Goal: Task Accomplishment & Management: Manage account settings

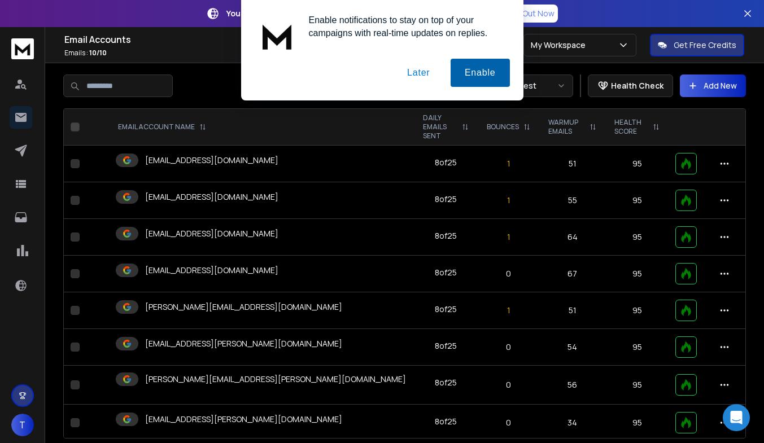
click at [483, 76] on button "Enable" at bounding box center [480, 73] width 59 height 28
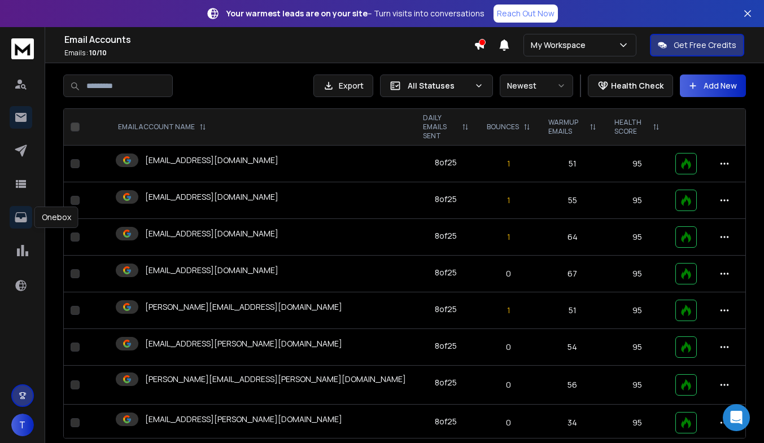
click at [15, 218] on icon at bounding box center [21, 217] width 12 height 10
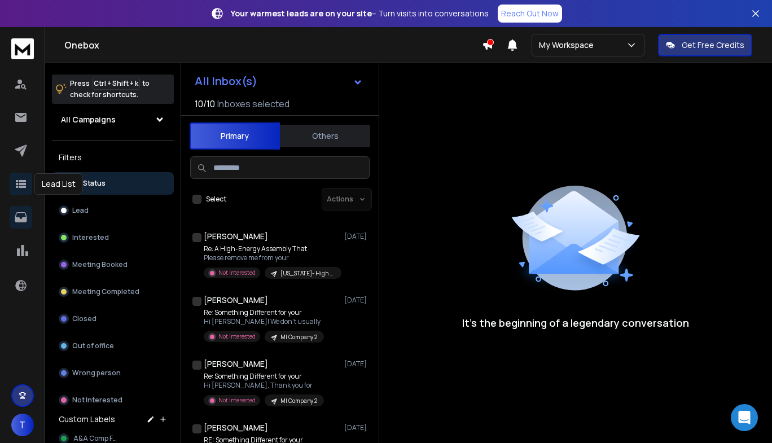
click at [19, 191] on link at bounding box center [21, 184] width 23 height 23
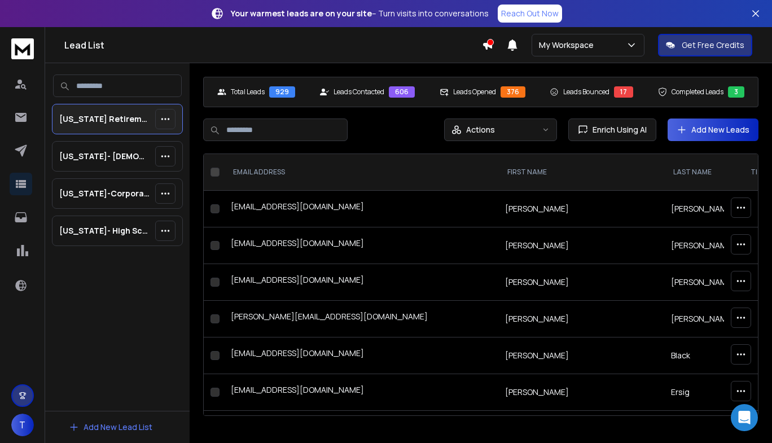
click at [103, 233] on p "[US_STATE]- High School Principals" at bounding box center [104, 230] width 91 height 11
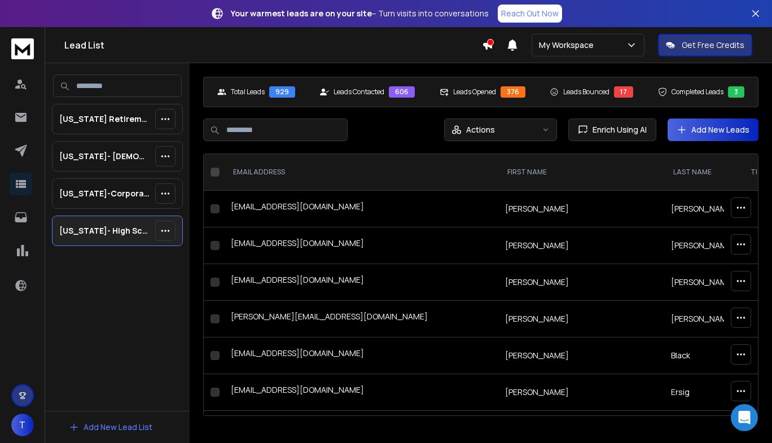
click at [287, 129] on input at bounding box center [275, 130] width 145 height 23
type input "*"
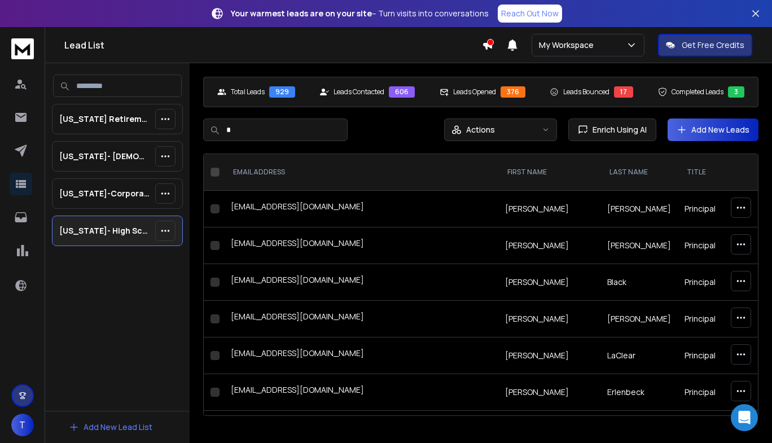
click at [287, 129] on input "*" at bounding box center [275, 130] width 145 height 23
type input "******"
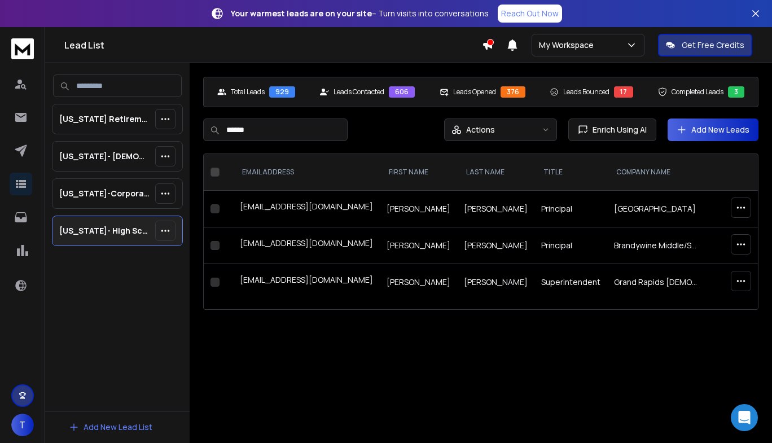
click at [217, 282] on button "button" at bounding box center [215, 282] width 9 height 9
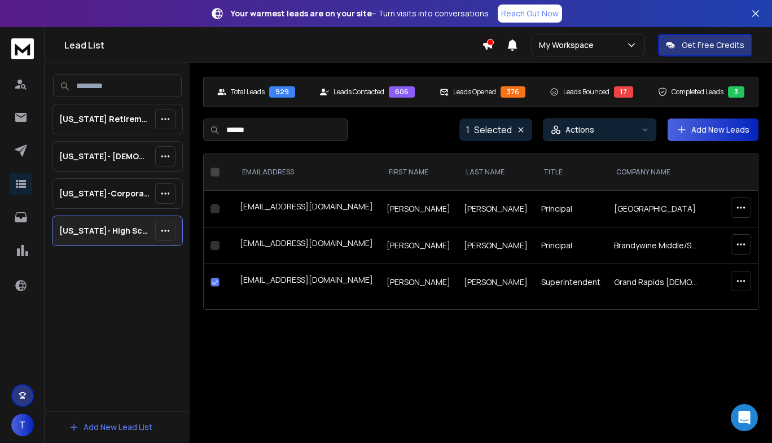
click at [619, 129] on div "Actions" at bounding box center [594, 129] width 86 height 11
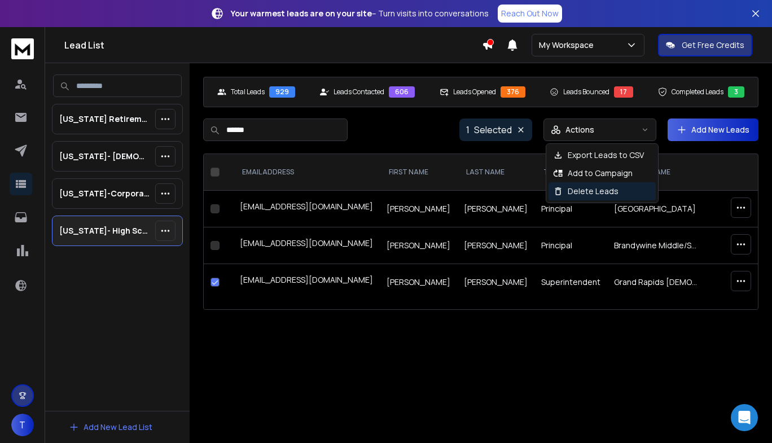
click at [594, 192] on p "Delete Leads" at bounding box center [593, 191] width 51 height 11
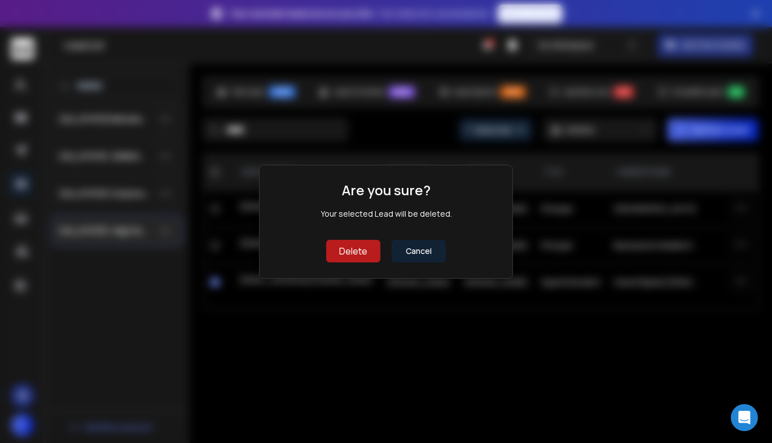
click at [365, 247] on button "Delete" at bounding box center [353, 251] width 54 height 23
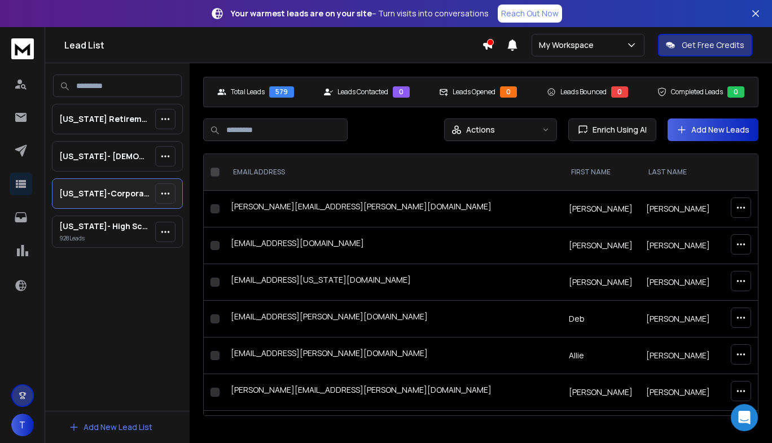
click at [106, 231] on p "[US_STATE]- High School Principals" at bounding box center [104, 226] width 91 height 11
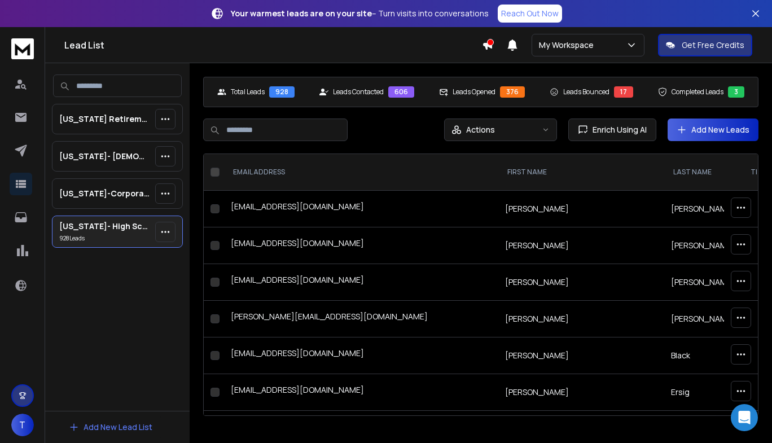
click at [97, 424] on button "Add New Lead List" at bounding box center [111, 427] width 102 height 23
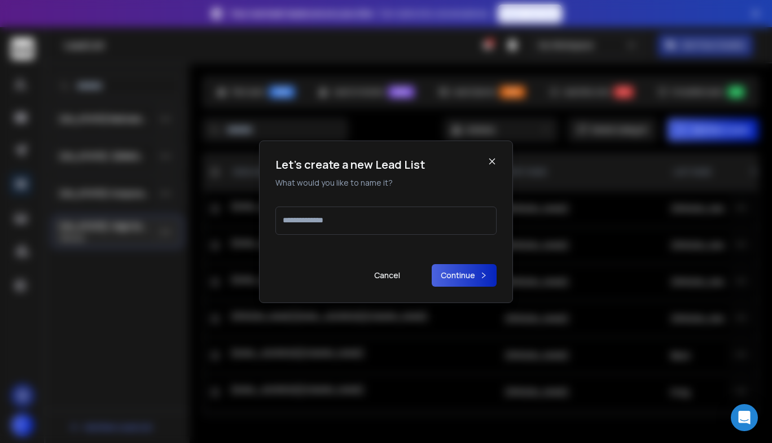
click at [362, 225] on input at bounding box center [386, 221] width 221 height 28
type input "********"
click at [450, 276] on button "Continue" at bounding box center [464, 275] width 65 height 23
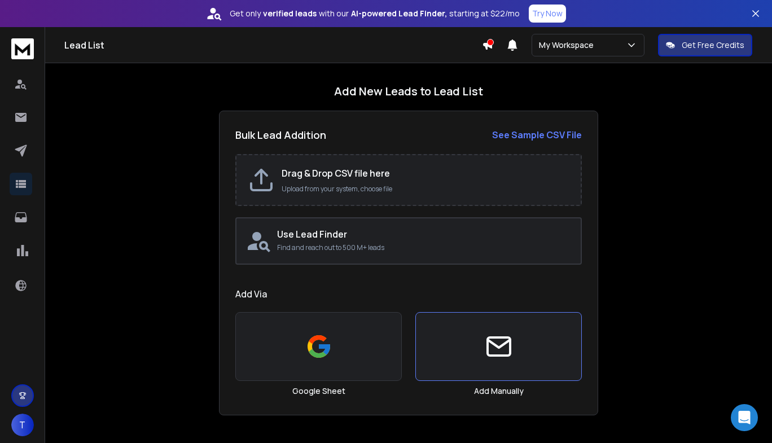
click at [462, 332] on div at bounding box center [499, 346] width 167 height 69
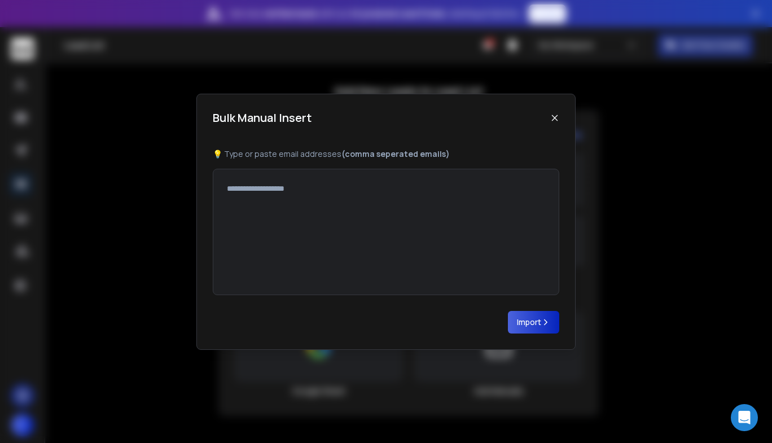
click at [269, 193] on textarea at bounding box center [386, 232] width 347 height 126
paste textarea "**********"
type textarea "**********"
click at [551, 320] on button "Import" at bounding box center [533, 322] width 51 height 23
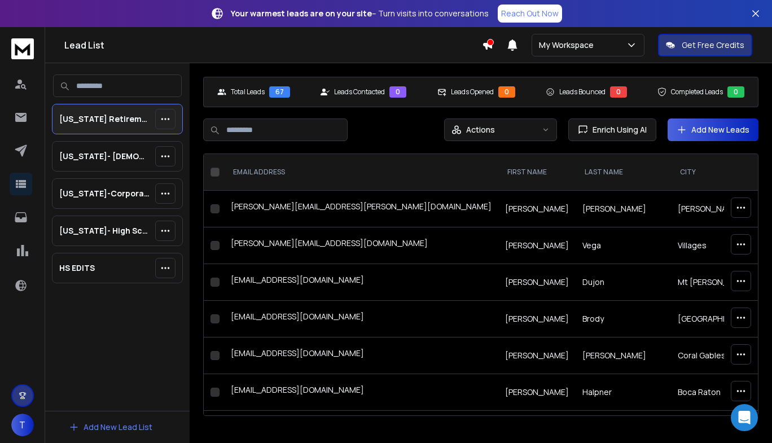
click at [242, 131] on input at bounding box center [275, 130] width 145 height 23
drag, startPoint x: 242, startPoint y: 131, endPoint x: 95, endPoint y: 270, distance: 202.5
click at [95, 270] on div "HS EDITS" at bounding box center [117, 268] width 131 height 30
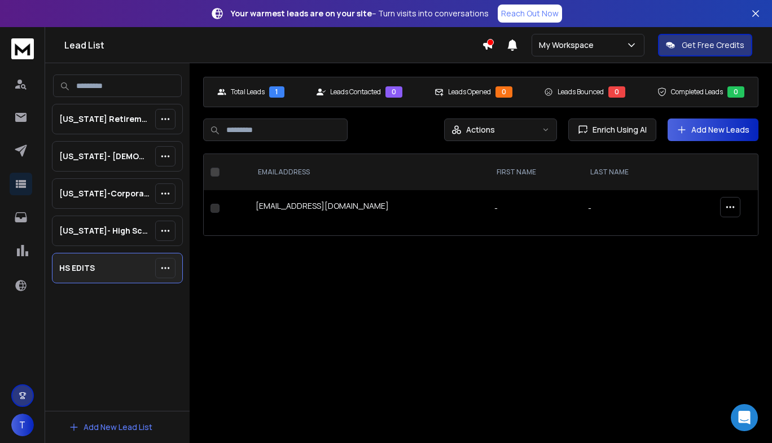
click at [325, 205] on div "[EMAIL_ADDRESS][DOMAIN_NAME]" at bounding box center [368, 208] width 225 height 16
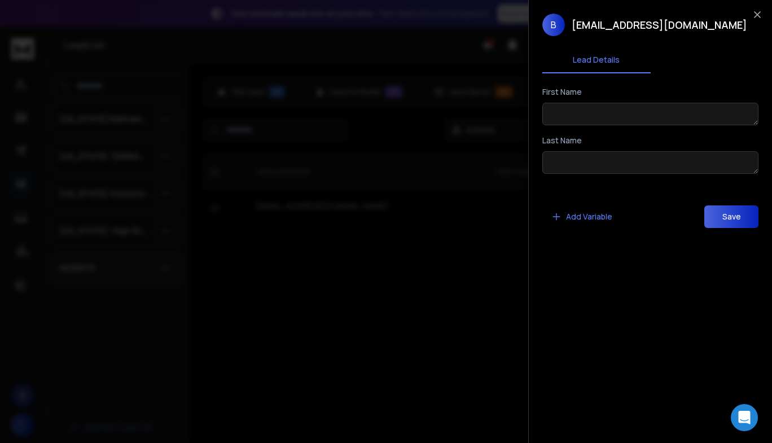
click at [588, 112] on textarea at bounding box center [651, 114] width 216 height 23
type textarea "****"
click at [570, 159] on textarea at bounding box center [651, 162] width 216 height 23
click at [559, 159] on textarea "********" at bounding box center [651, 162] width 216 height 23
type textarea "********"
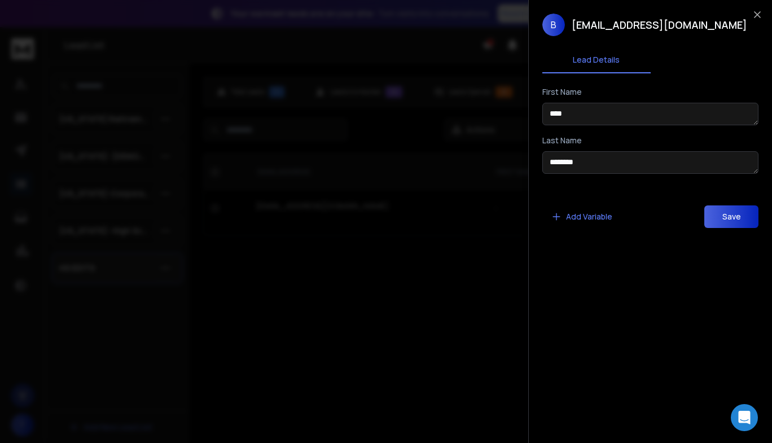
click at [744, 217] on button "Save" at bounding box center [732, 217] width 54 height 23
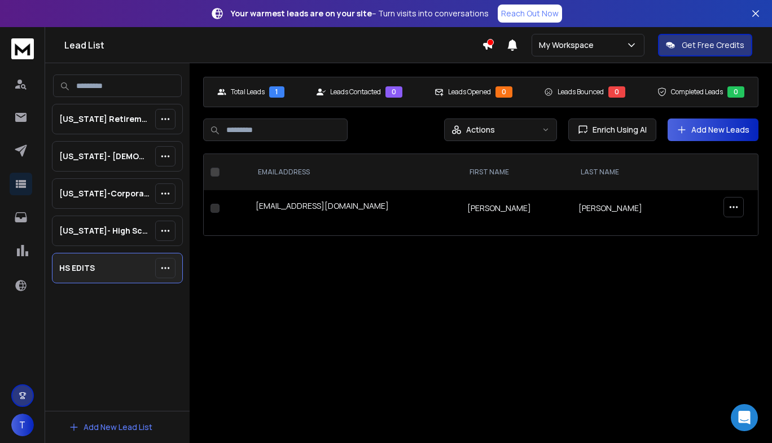
click at [729, 207] on icon "button" at bounding box center [734, 207] width 10 height 10
click at [690, 231] on p "Edit Lead Details" at bounding box center [698, 231] width 63 height 11
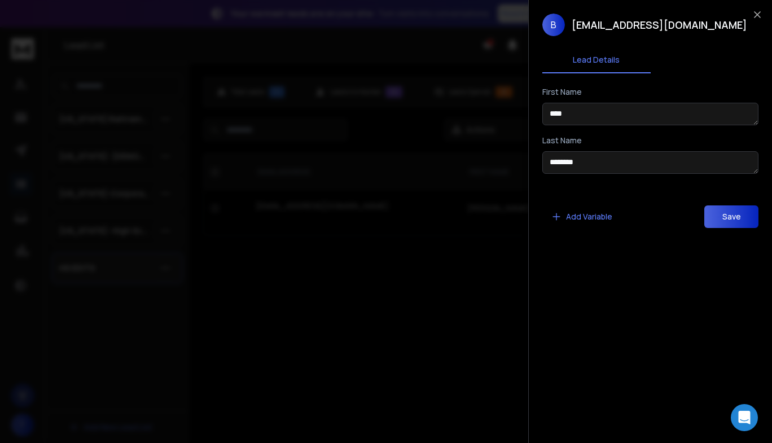
click at [585, 211] on button "Add Variable" at bounding box center [582, 217] width 79 height 23
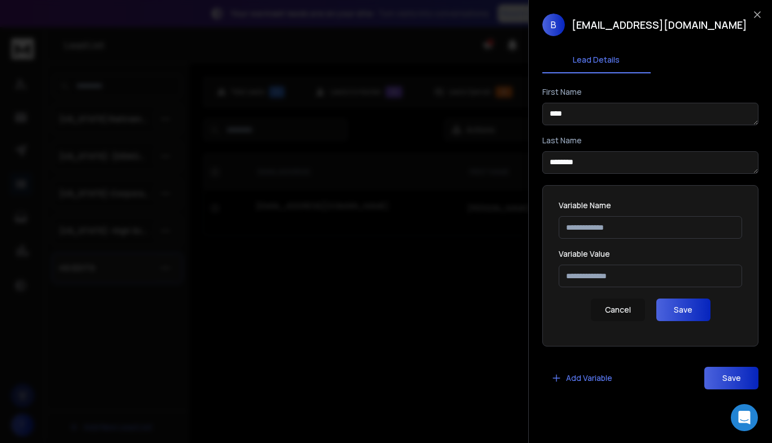
click at [632, 224] on input at bounding box center [650, 227] width 183 height 23
click at [609, 276] on input at bounding box center [650, 276] width 183 height 23
click at [615, 233] on input at bounding box center [650, 227] width 183 height 23
type input "*****"
click at [604, 278] on input at bounding box center [650, 276] width 183 height 23
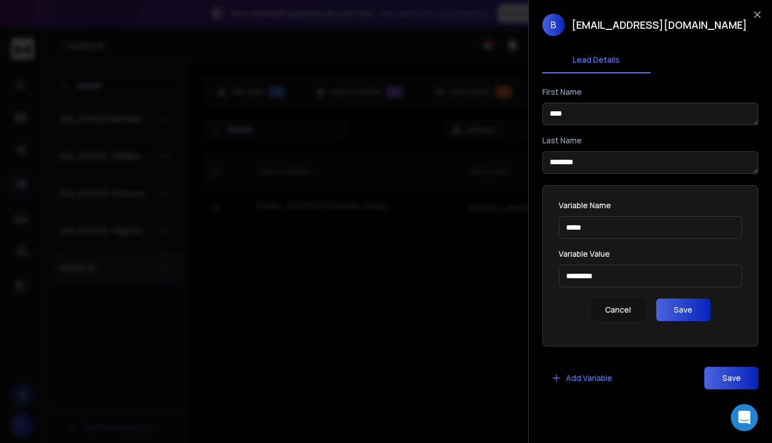
type input "*********"
click at [679, 312] on button "Save" at bounding box center [684, 310] width 54 height 23
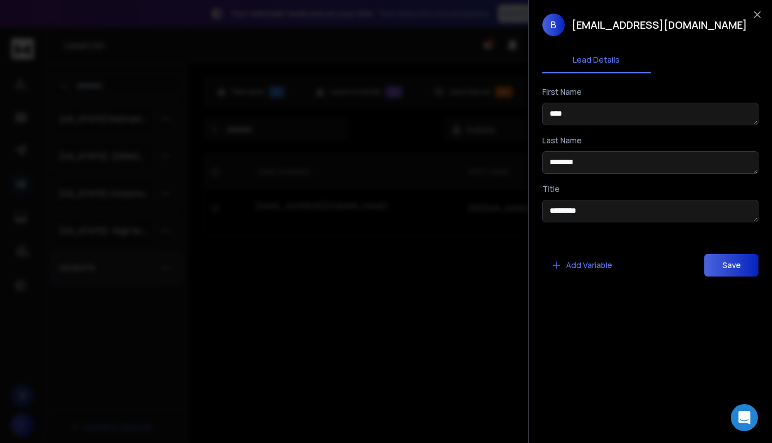
click at [735, 259] on button "Save" at bounding box center [732, 265] width 54 height 23
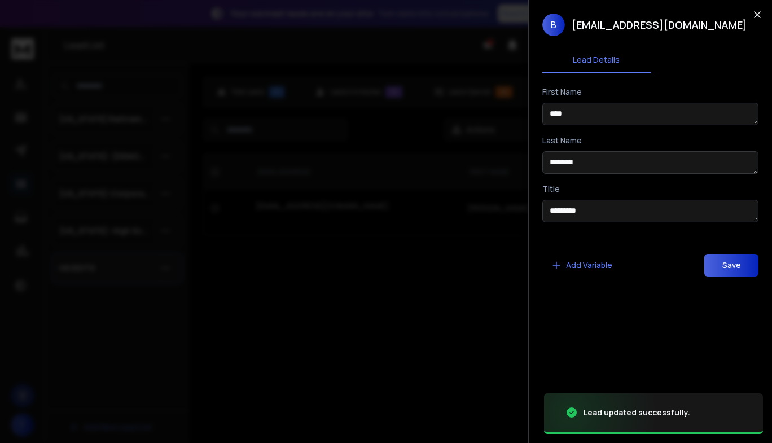
click at [756, 16] on icon "button" at bounding box center [758, 15] width 6 height 6
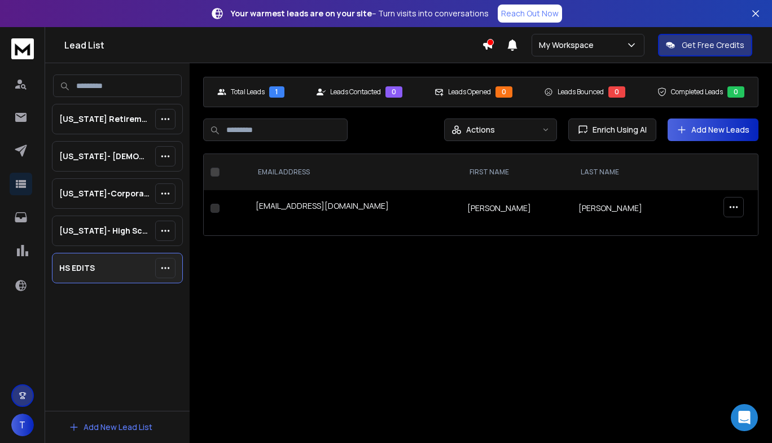
click at [121, 229] on p "[US_STATE]- High School Principals" at bounding box center [104, 230] width 91 height 11
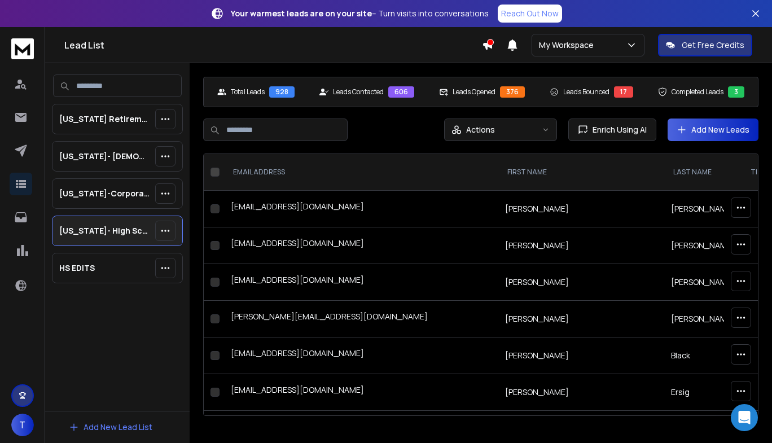
click at [124, 269] on div "HS EDITS" at bounding box center [117, 268] width 131 height 30
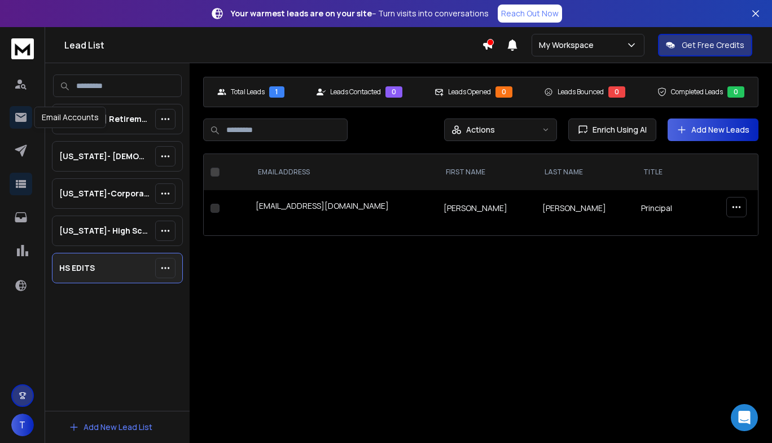
click at [19, 120] on icon at bounding box center [20, 117] width 11 height 9
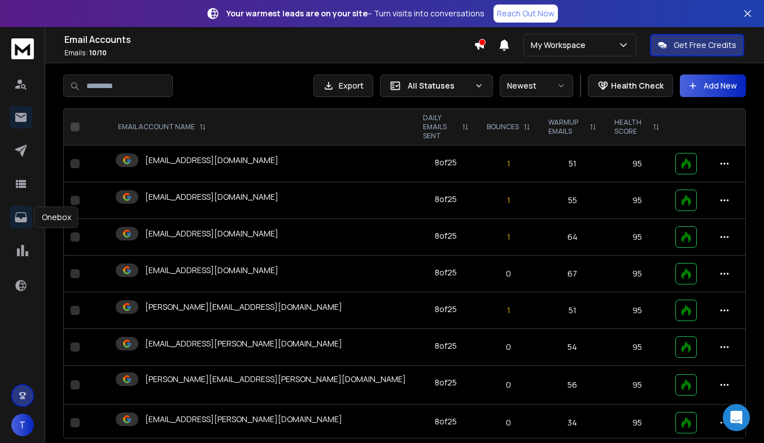
click at [25, 217] on icon at bounding box center [21, 217] width 12 height 10
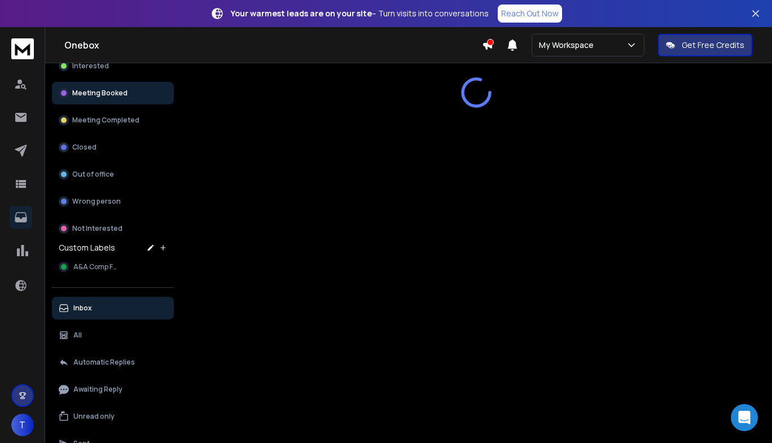
scroll to position [228, 0]
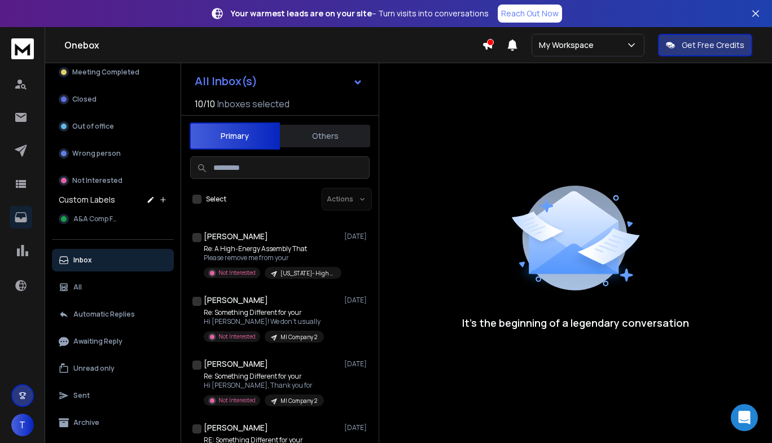
click at [338, 142] on button "Others" at bounding box center [325, 136] width 90 height 25
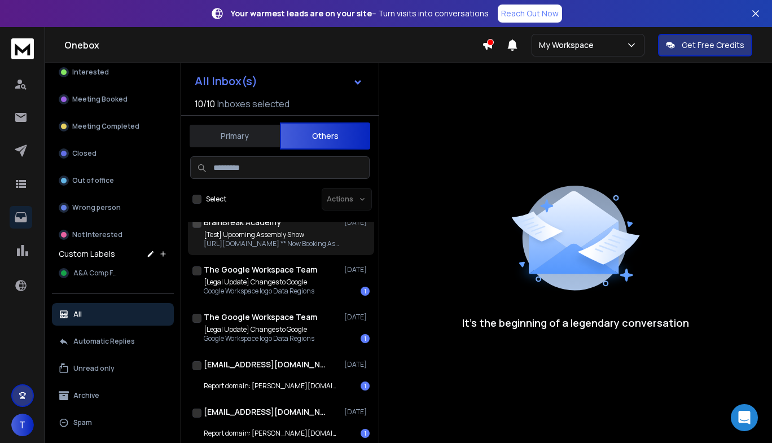
scroll to position [0, 0]
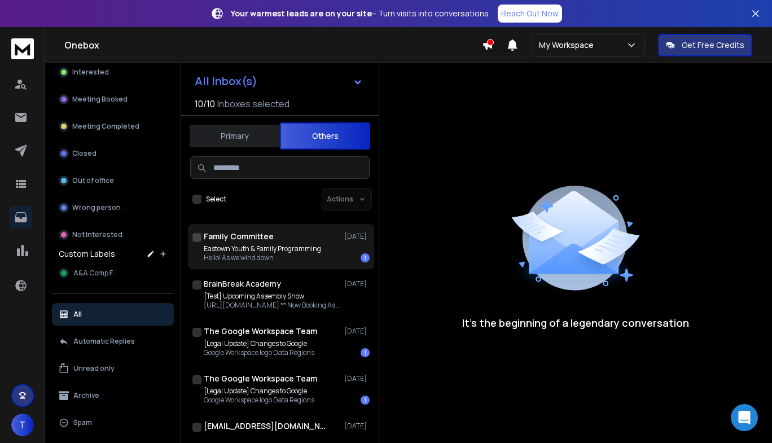
click at [308, 251] on p "Eastown Youth & Family Programming" at bounding box center [262, 248] width 117 height 9
